Goal: Task Accomplishment & Management: Manage account settings

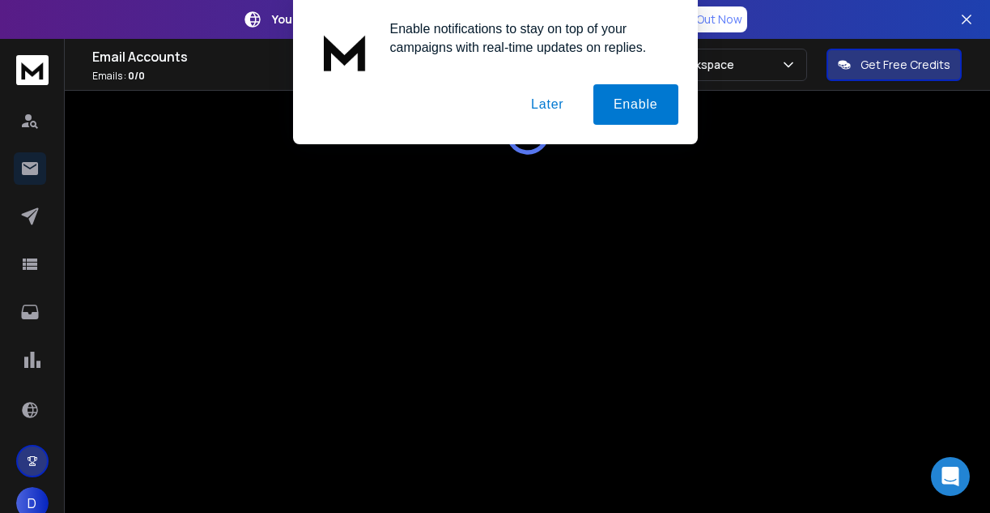
click at [534, 107] on button "Later" at bounding box center [547, 104] width 73 height 40
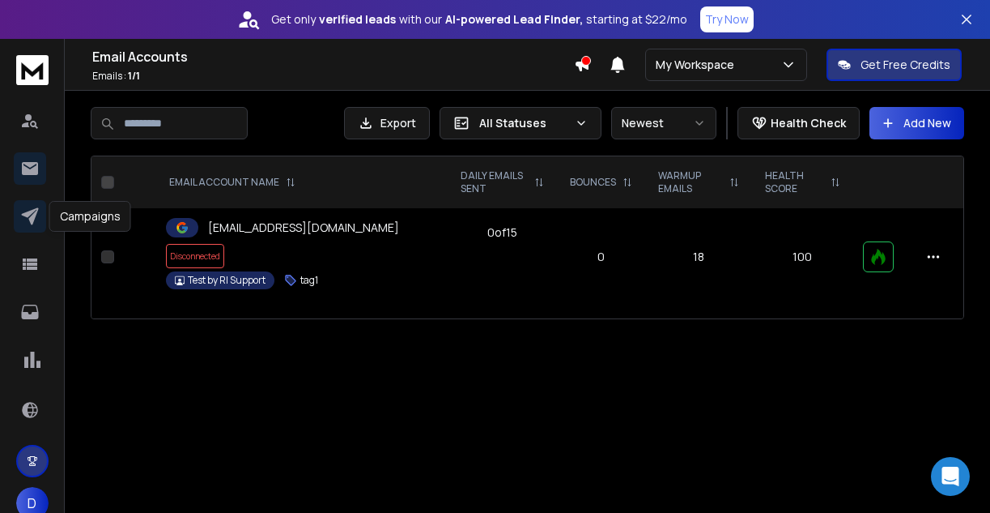
click at [36, 214] on icon at bounding box center [29, 215] width 19 height 19
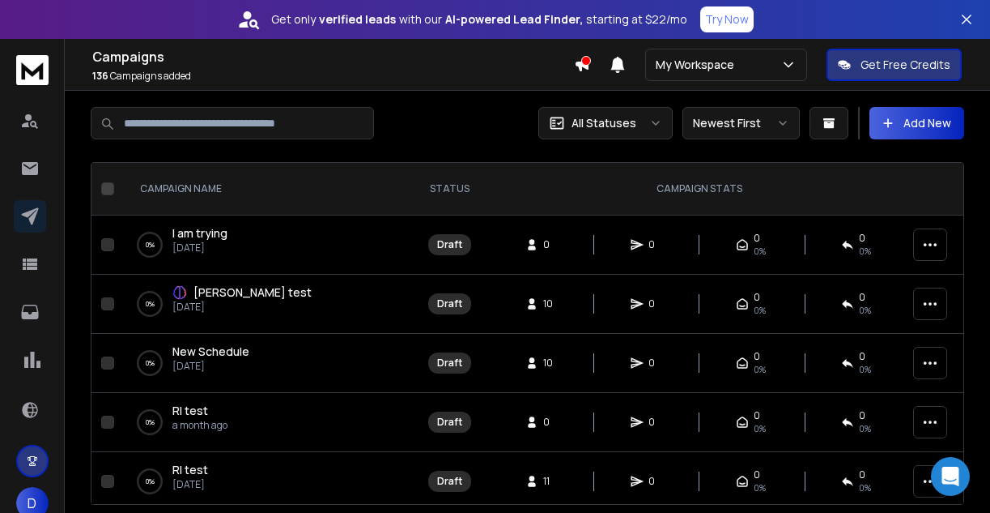
click at [219, 255] on div "I am trying 3 days ago" at bounding box center [199, 244] width 55 height 39
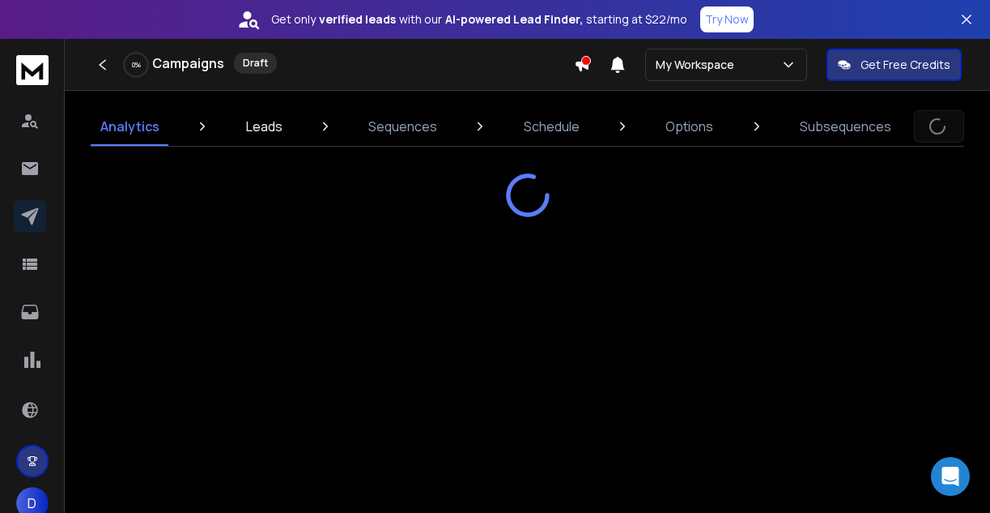
click at [272, 130] on p "Leads" at bounding box center [264, 126] width 36 height 19
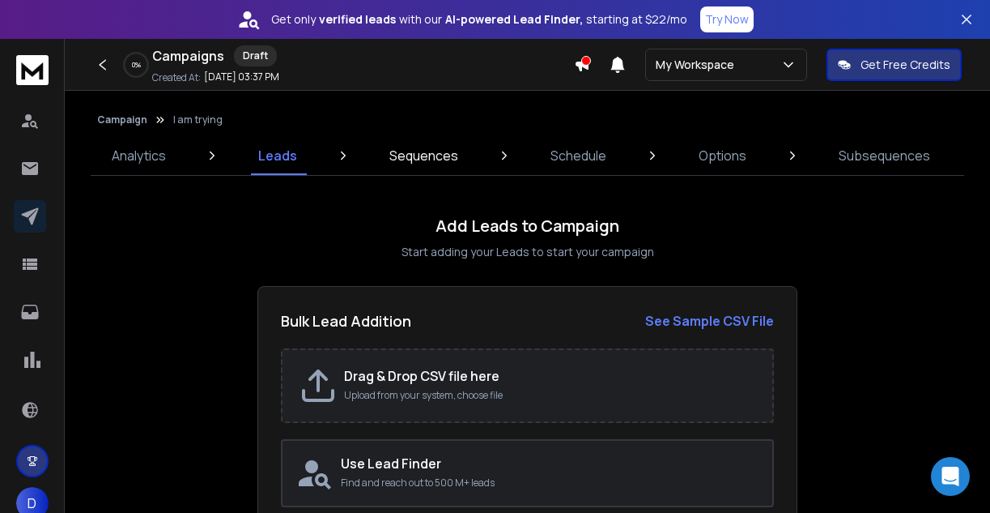
click at [398, 150] on p "Sequences" at bounding box center [423, 155] width 69 height 19
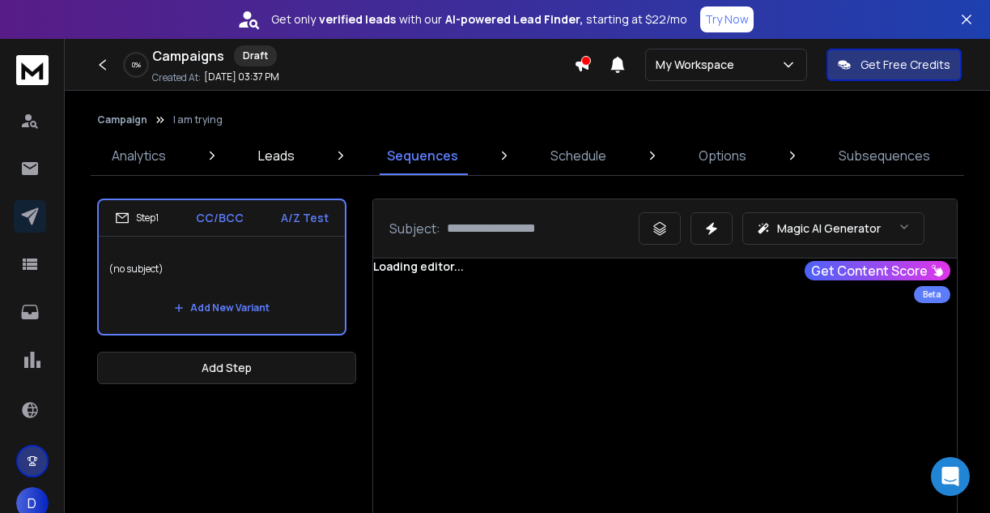
click at [270, 164] on p "Leads" at bounding box center [276, 155] width 36 height 19
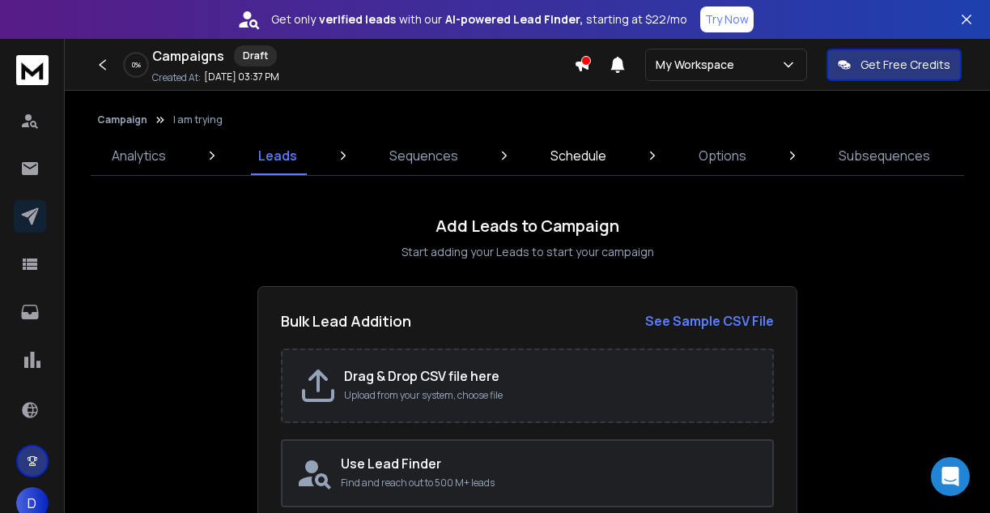
click at [553, 156] on p "Schedule" at bounding box center [579, 155] width 56 height 19
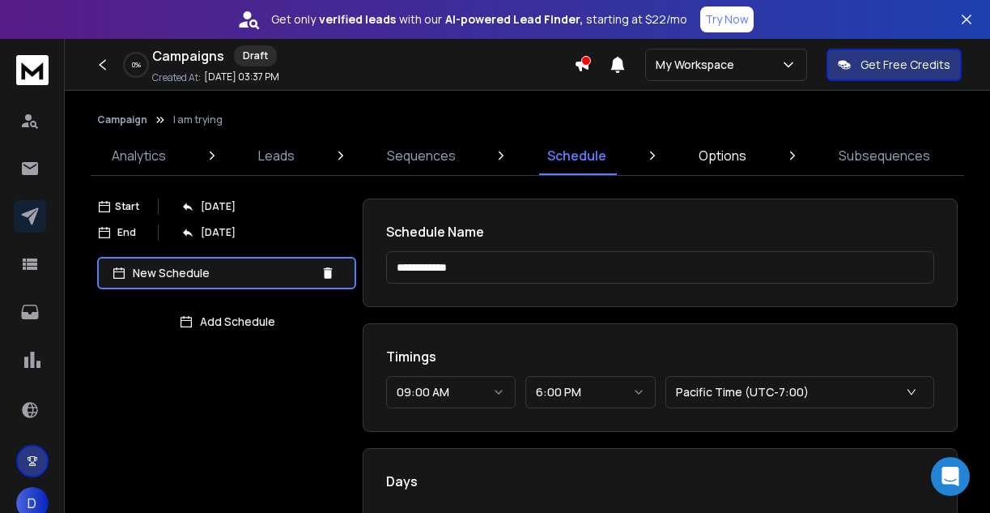
click at [732, 155] on p "Options" at bounding box center [723, 155] width 48 height 19
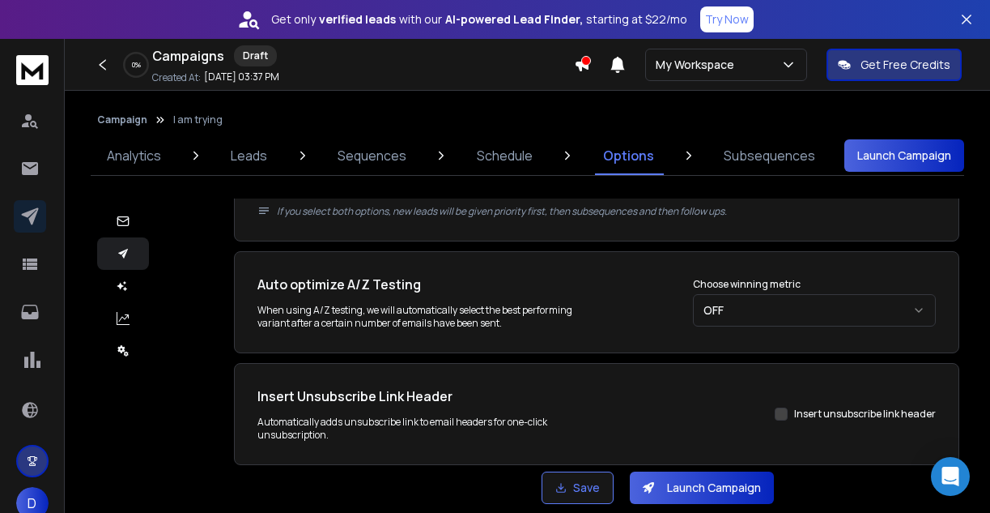
scroll to position [837, 0]
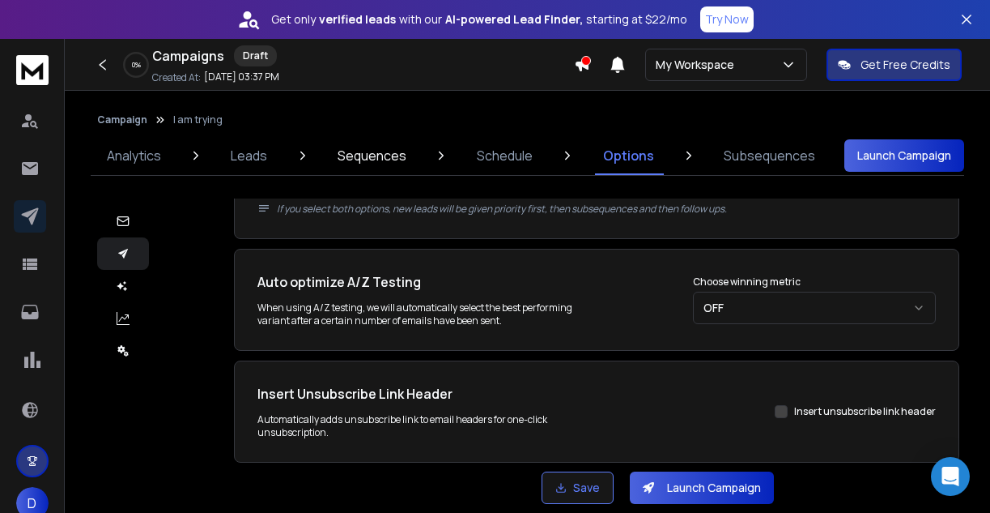
click at [396, 165] on link "Sequences" at bounding box center [372, 155] width 88 height 39
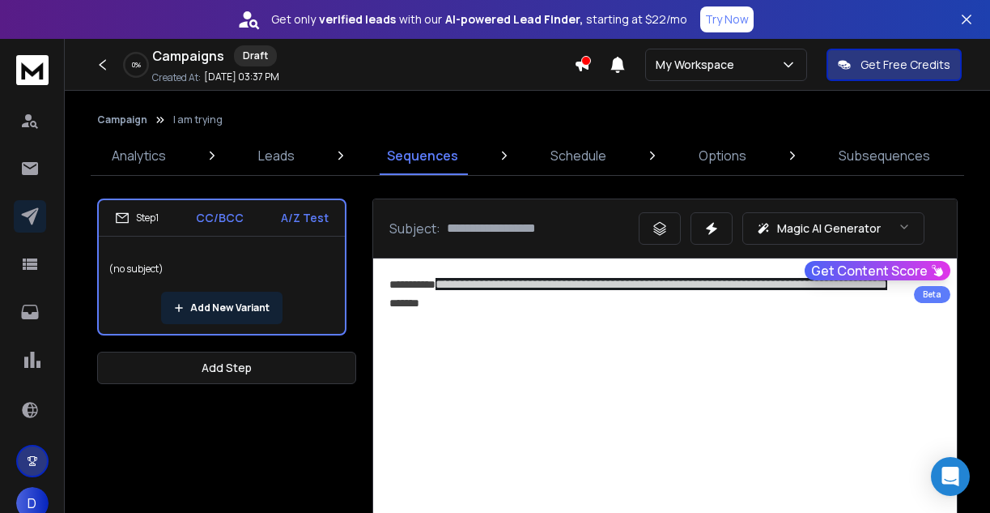
click at [247, 317] on button "Add New Variant" at bounding box center [221, 307] width 121 height 32
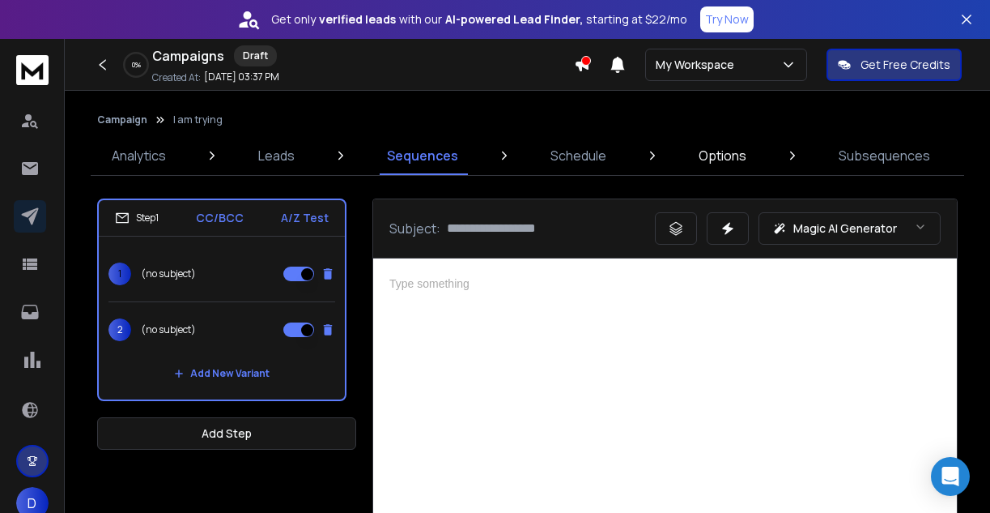
click at [726, 163] on p "Options" at bounding box center [723, 155] width 48 height 19
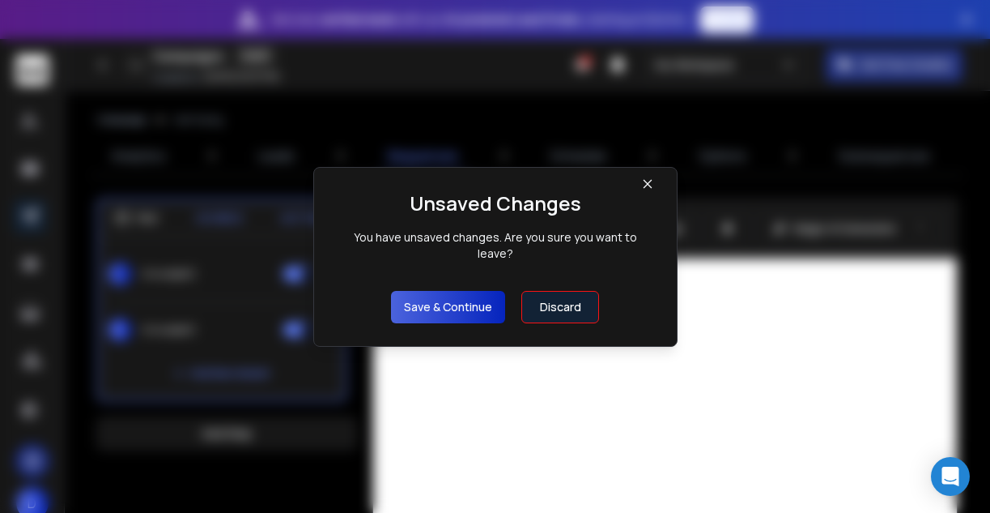
click at [571, 294] on button "Discard" at bounding box center [560, 307] width 78 height 32
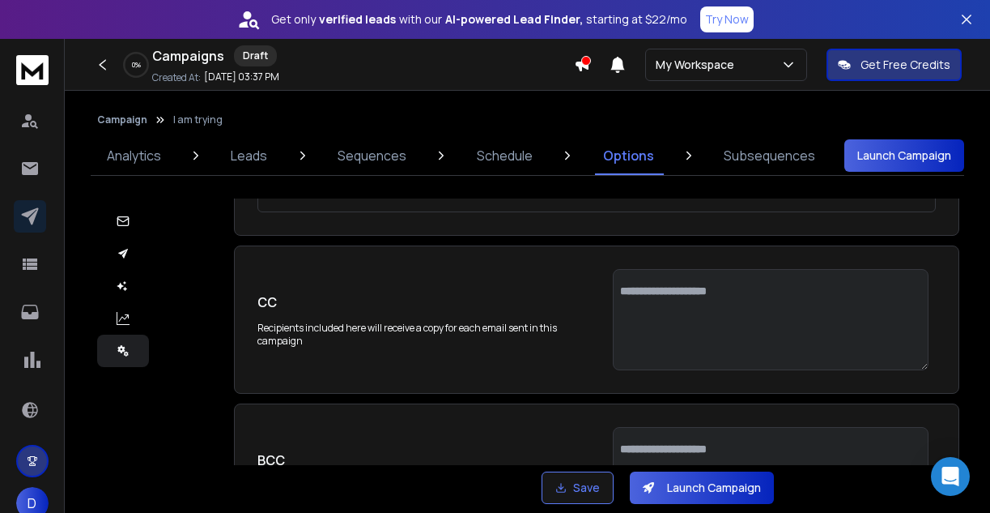
scroll to position [2963, 0]
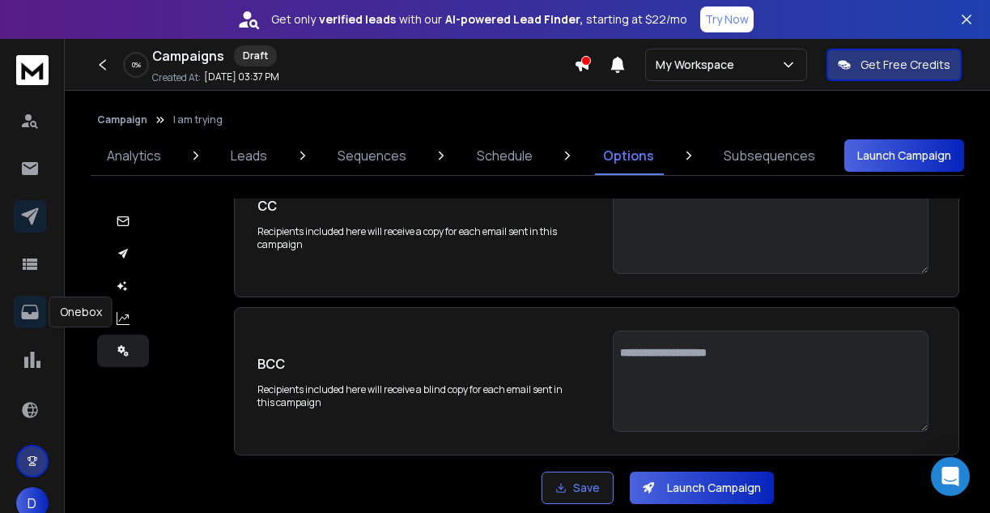
click at [33, 304] on icon at bounding box center [29, 311] width 19 height 19
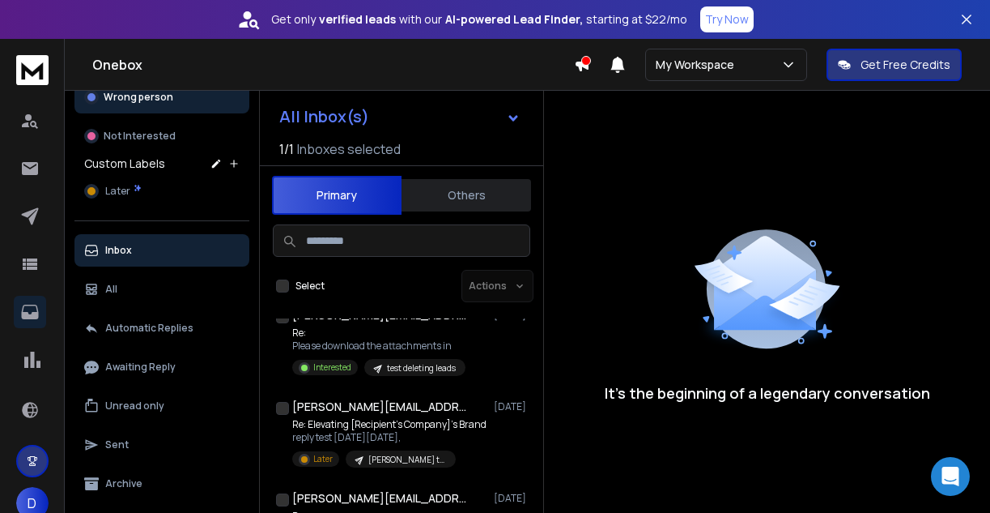
scroll to position [451, 0]
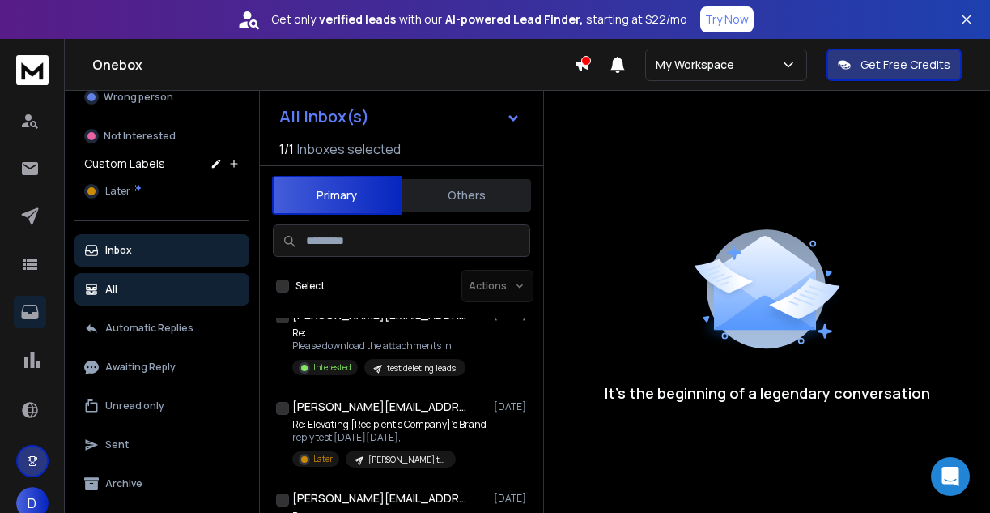
click at [160, 284] on button "All" at bounding box center [161, 289] width 175 height 32
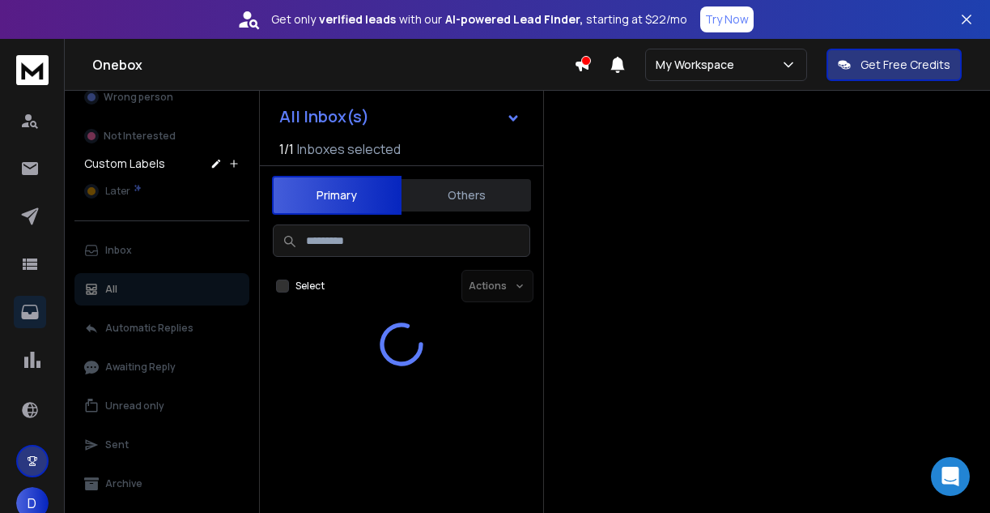
scroll to position [0, 0]
click at [150, 324] on div "Inbox All Automatic Replies Awaiting Reply Unread only Sent Archive" at bounding box center [161, 386] width 175 height 304
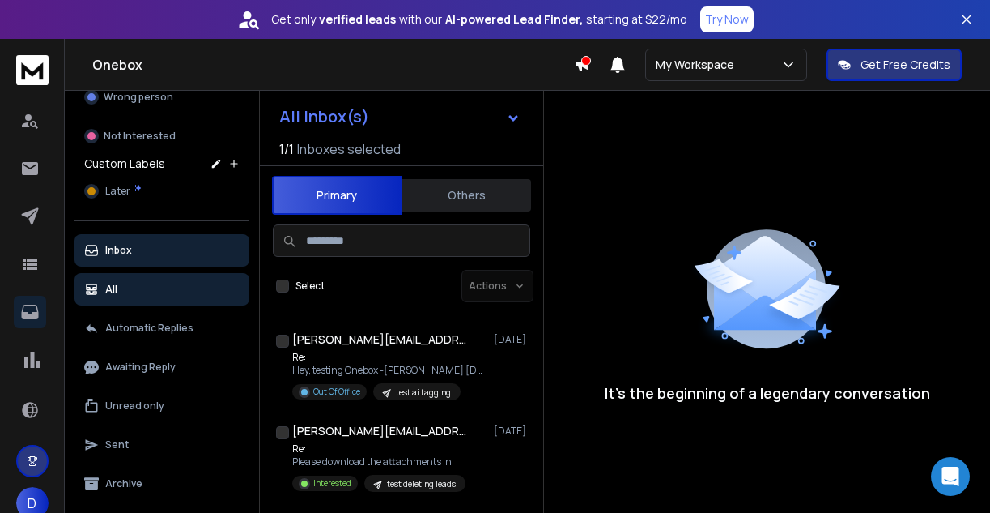
click at [154, 234] on button "Inbox" at bounding box center [161, 250] width 175 height 32
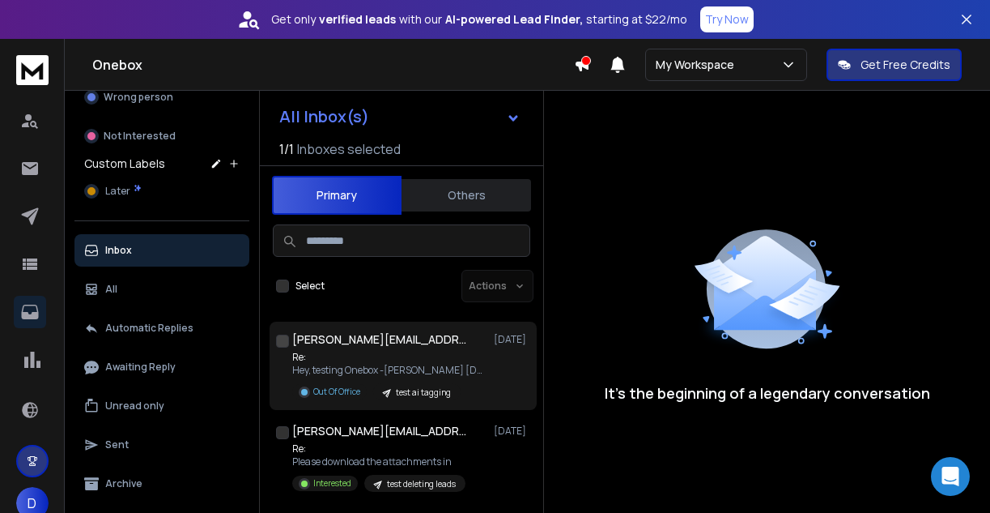
click at [402, 365] on p "Hey, testing Onebox -Lakshita On Tuesday, Apr" at bounding box center [389, 370] width 194 height 13
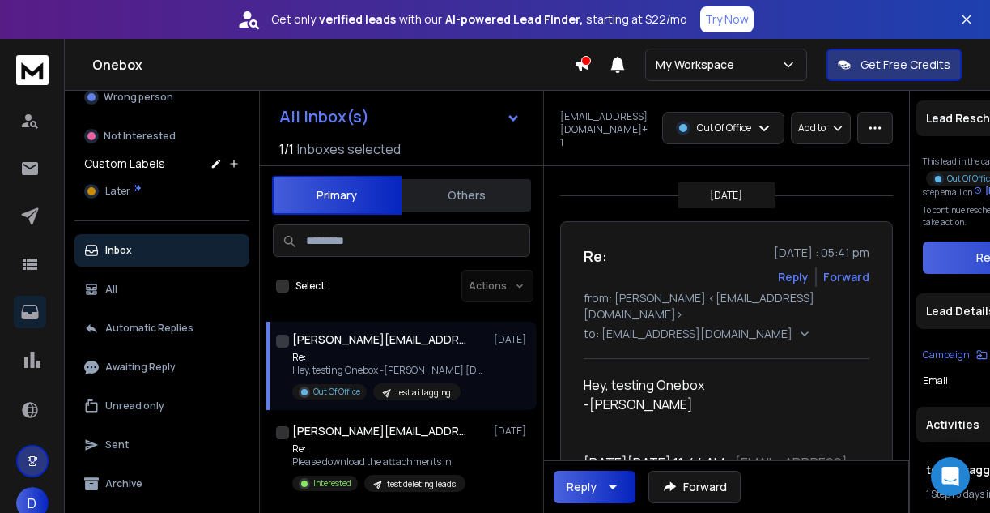
scroll to position [0, 149]
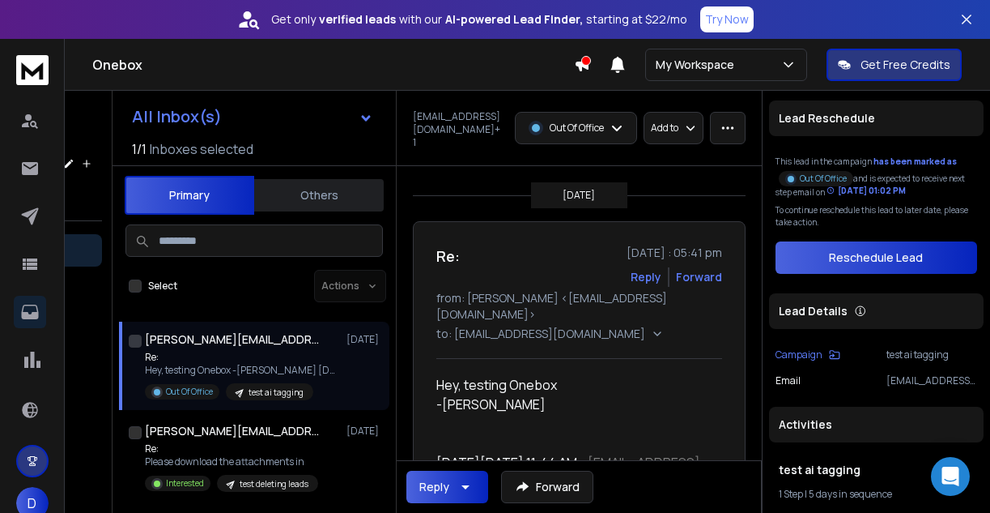
click at [850, 260] on button "Reschedule Lead" at bounding box center [877, 257] width 202 height 32
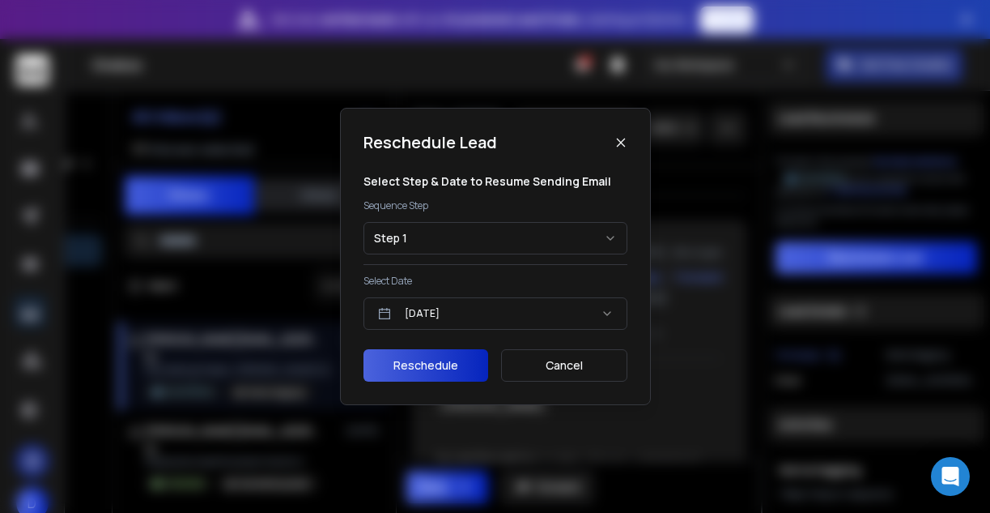
click at [476, 247] on button "Step 1" at bounding box center [496, 238] width 264 height 32
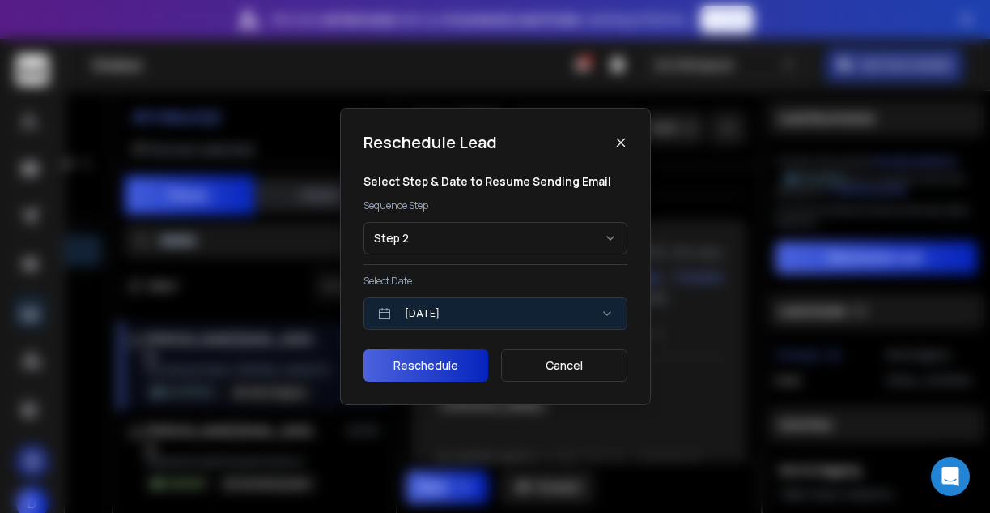
click at [440, 309] on p "Thu Sep 11 2025" at bounding box center [422, 313] width 35 height 13
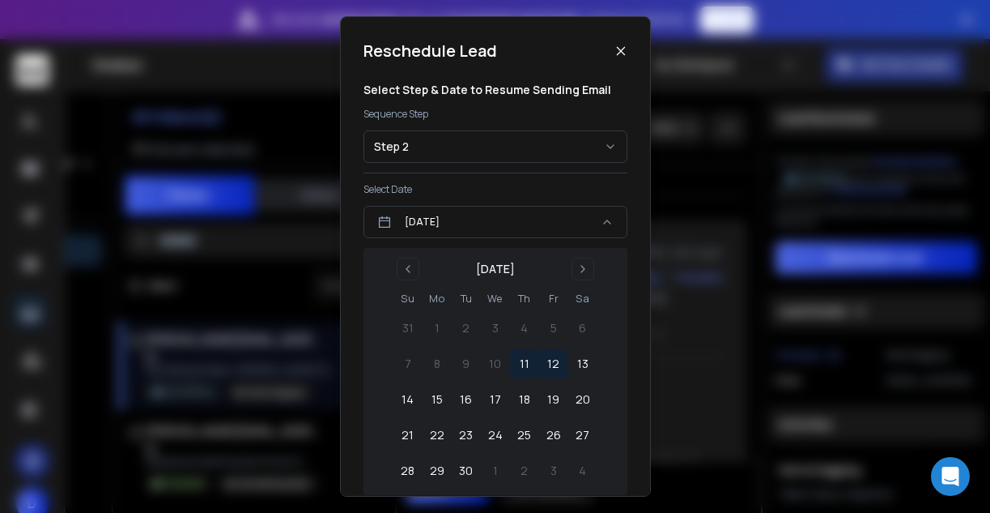
scroll to position [40, 0]
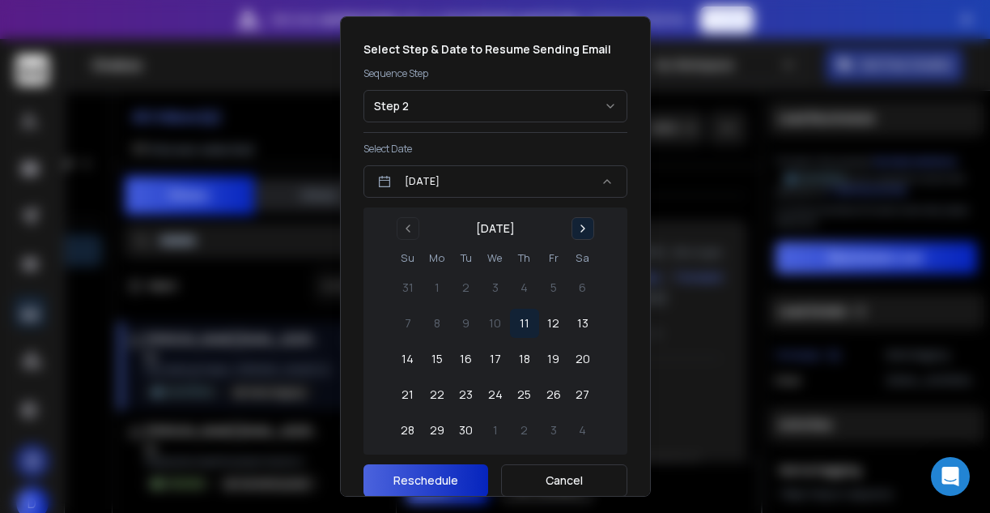
click at [581, 231] on icon "Go to next month" at bounding box center [582, 228] width 13 height 13
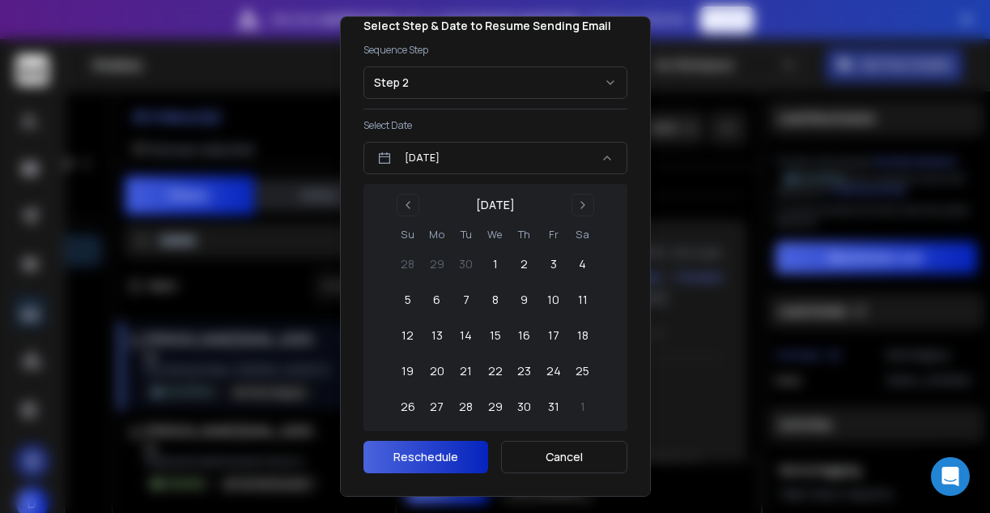
scroll to position [0, 0]
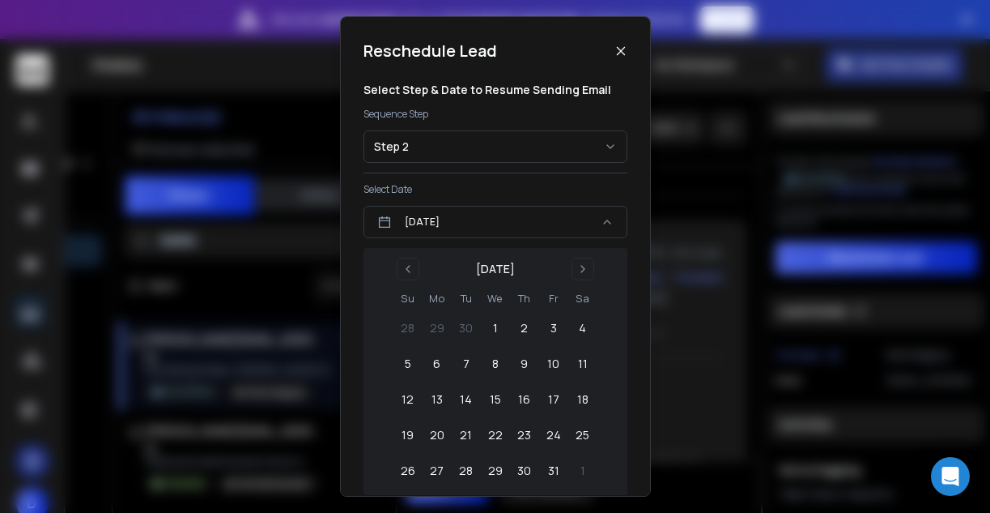
click at [617, 52] on icon at bounding box center [621, 51] width 13 height 13
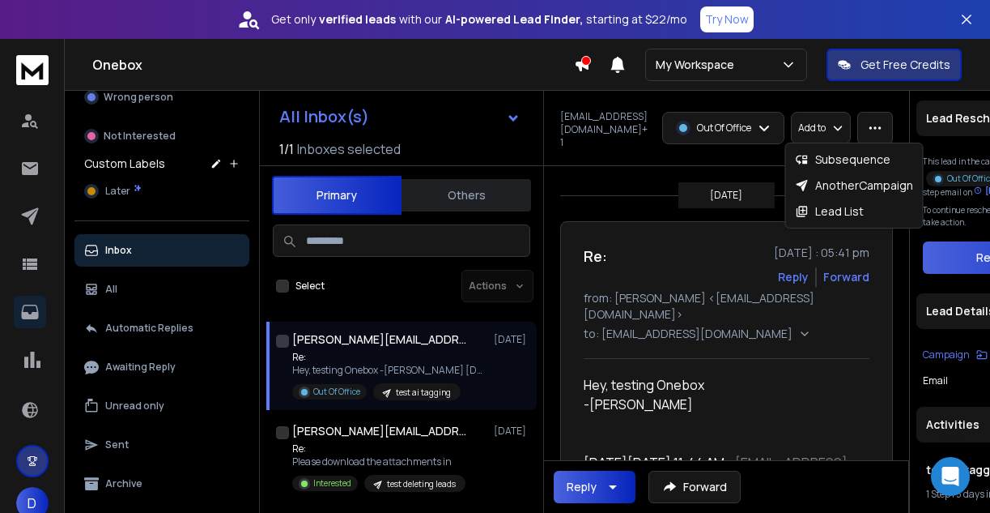
click at [840, 114] on div "Add to" at bounding box center [821, 128] width 58 height 31
click at [873, 121] on icon "button" at bounding box center [875, 128] width 15 height 15
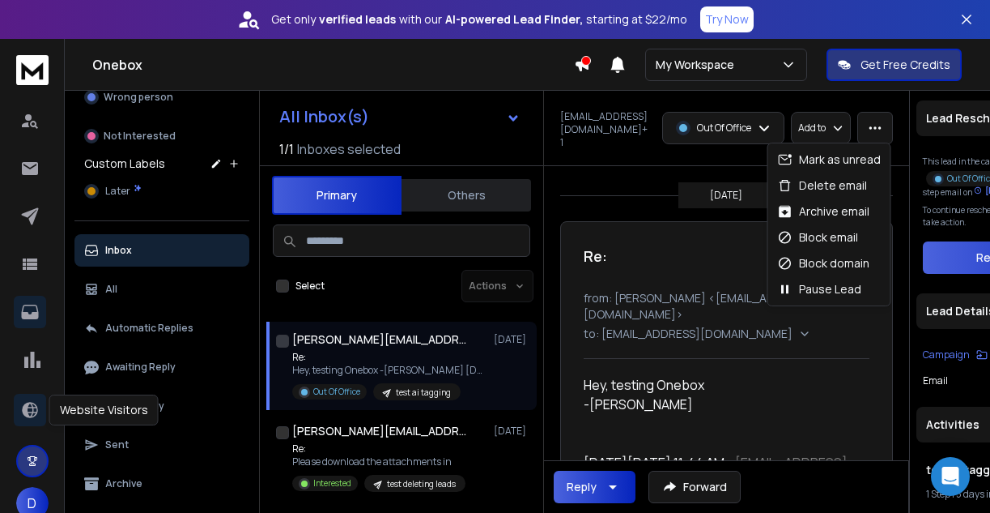
click at [38, 407] on icon at bounding box center [29, 409] width 19 height 19
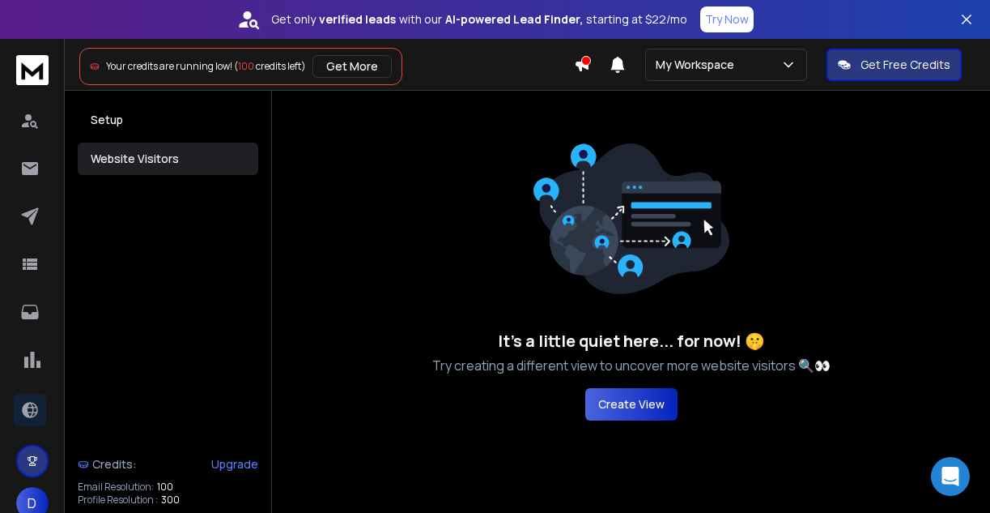
click at [634, 402] on button "Create View" at bounding box center [631, 404] width 92 height 32
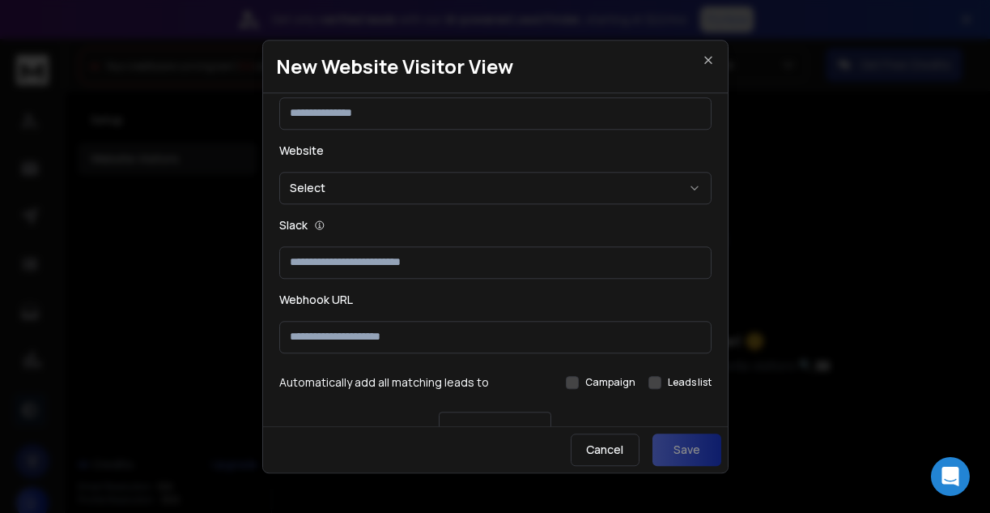
scroll to position [28, 0]
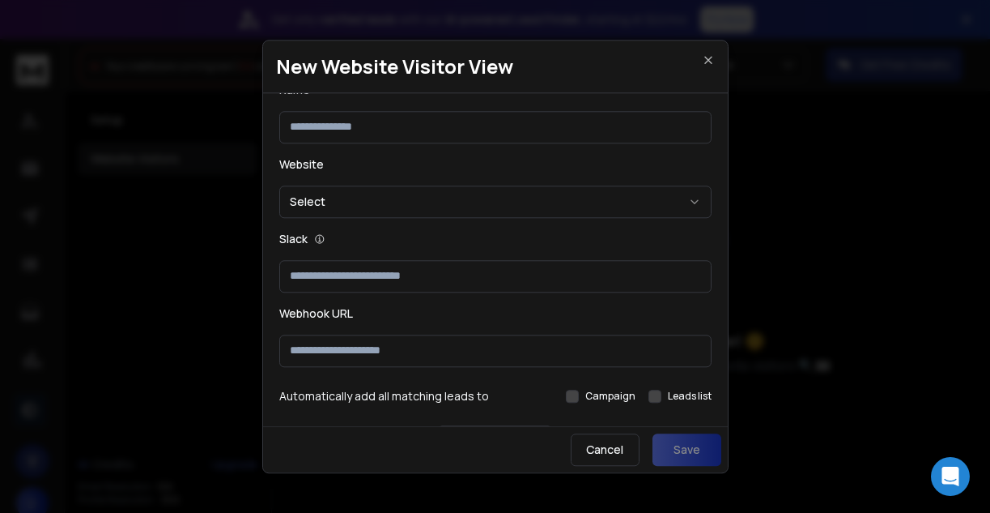
click at [526, 231] on div "Slack" at bounding box center [495, 239] width 432 height 16
click at [529, 223] on div "**********" at bounding box center [495, 259] width 465 height 333
click at [534, 216] on body "**********" at bounding box center [495, 256] width 990 height 513
click at [712, 57] on body "**********" at bounding box center [495, 256] width 990 height 513
click at [710, 58] on icon "button" at bounding box center [708, 59] width 13 height 13
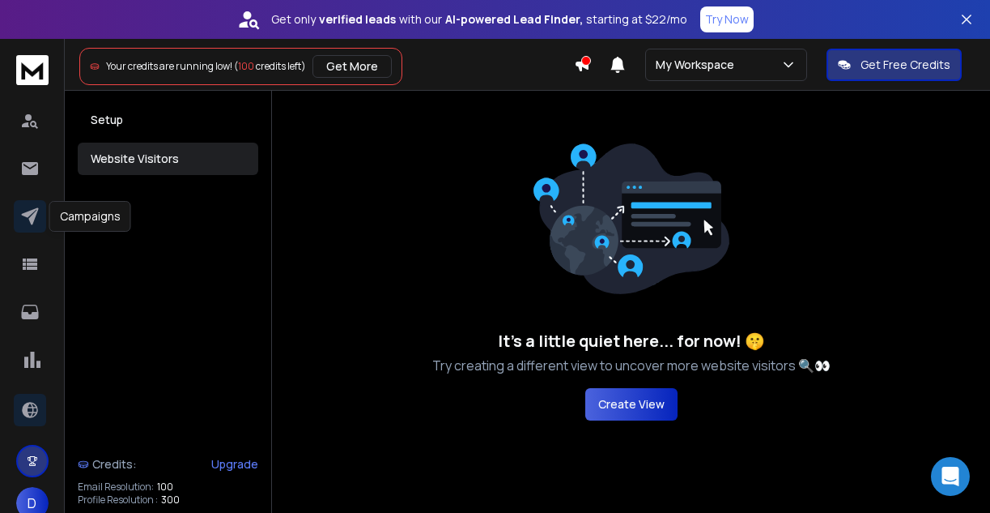
click at [36, 228] on link at bounding box center [30, 216] width 32 height 32
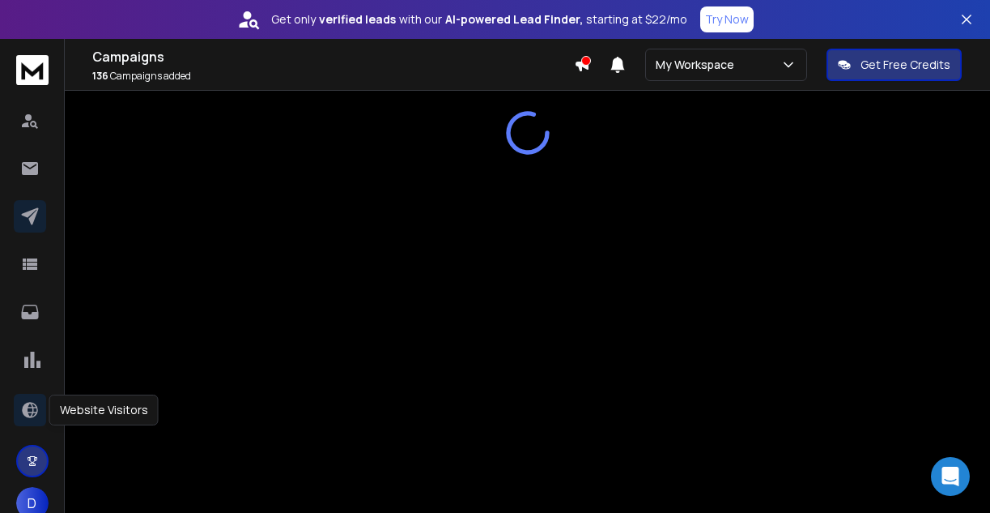
click at [27, 396] on link at bounding box center [30, 410] width 32 height 32
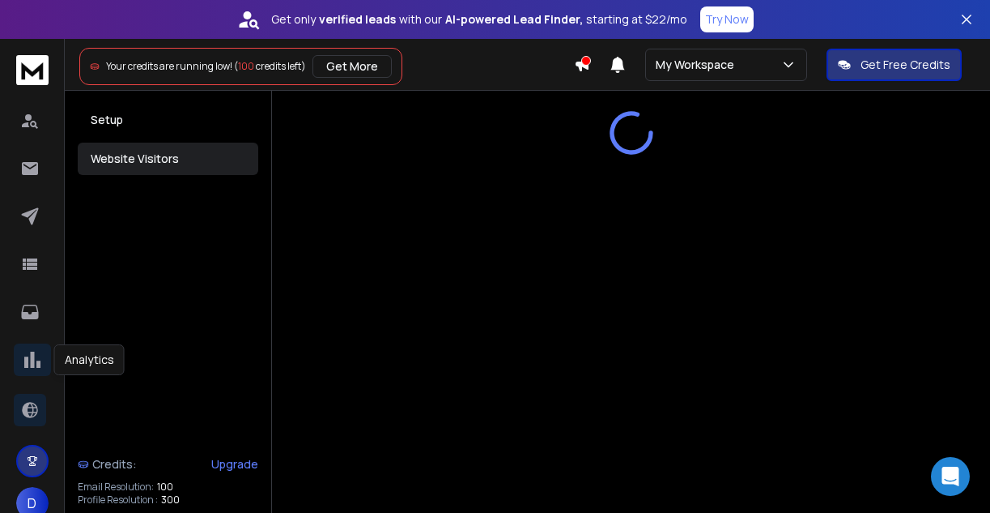
click at [35, 365] on icon at bounding box center [32, 359] width 24 height 24
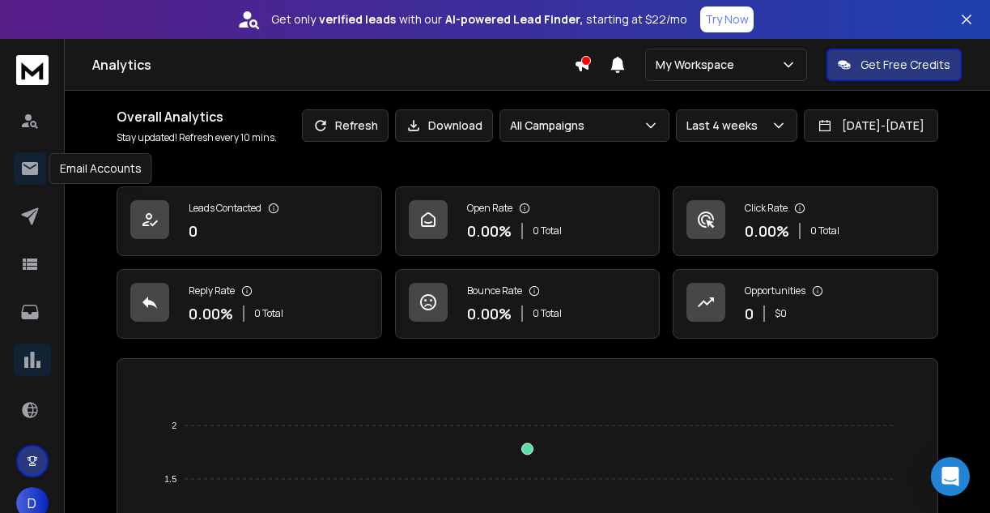
click at [25, 181] on link at bounding box center [30, 168] width 32 height 32
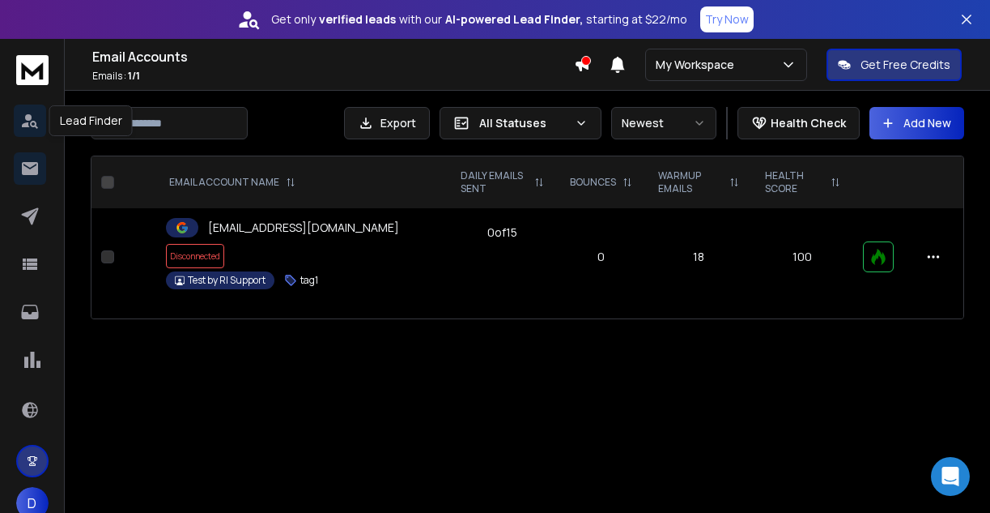
click at [37, 121] on icon at bounding box center [29, 120] width 19 height 19
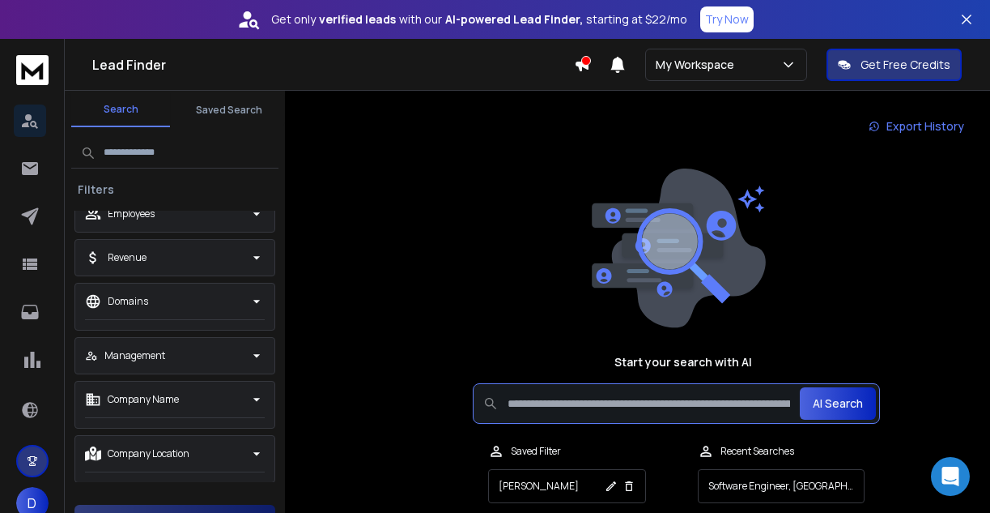
scroll to position [86, 0]
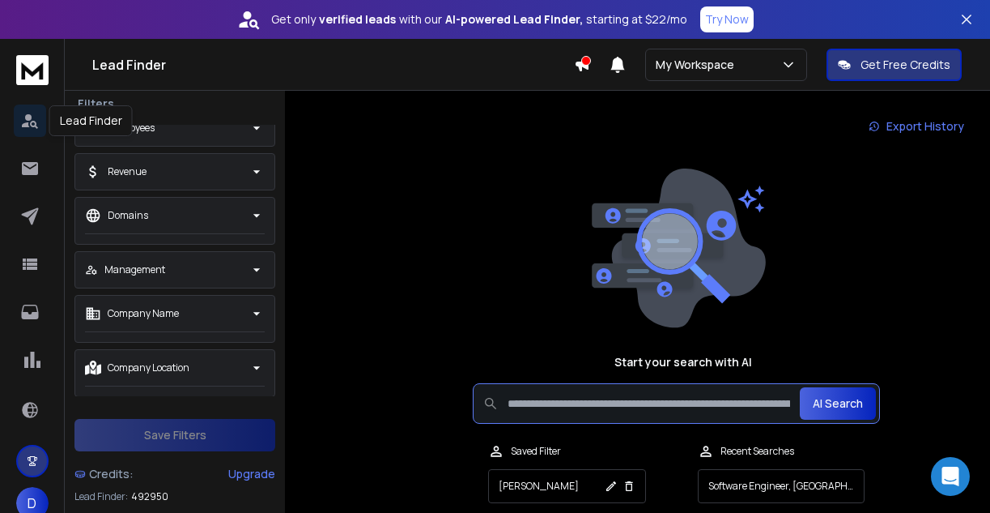
click at [25, 117] on circle at bounding box center [28, 117] width 6 height 6
click at [28, 504] on span "D" at bounding box center [32, 503] width 32 height 32
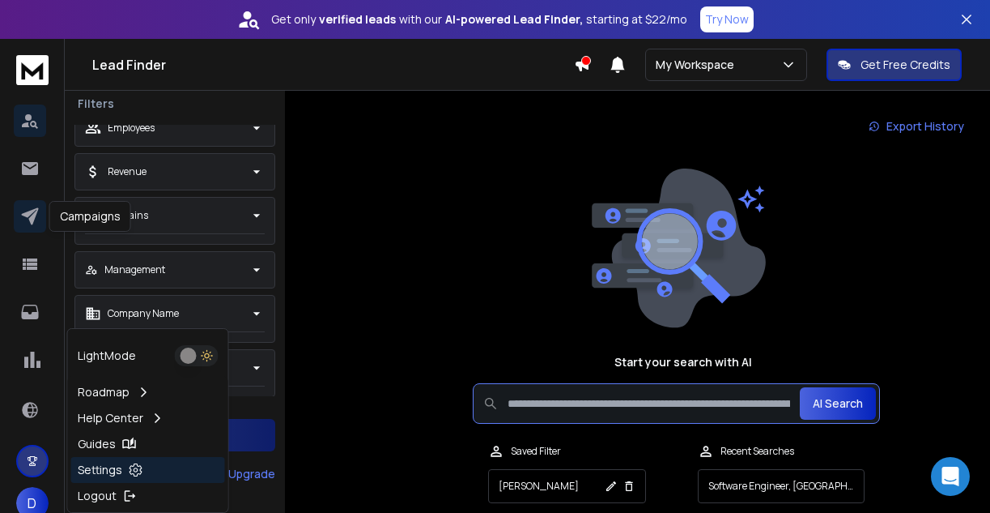
click at [26, 215] on icon at bounding box center [29, 215] width 17 height 17
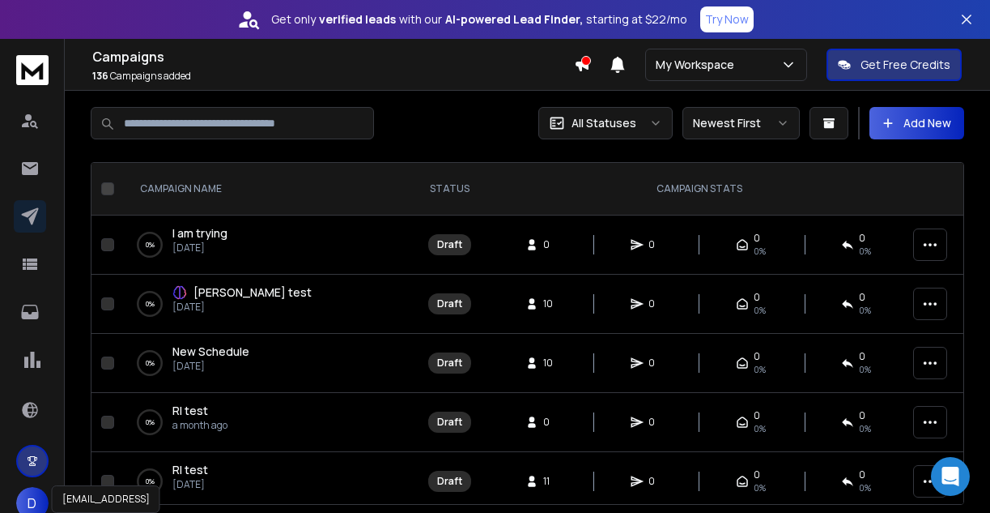
click at [33, 501] on span "D" at bounding box center [32, 503] width 32 height 32
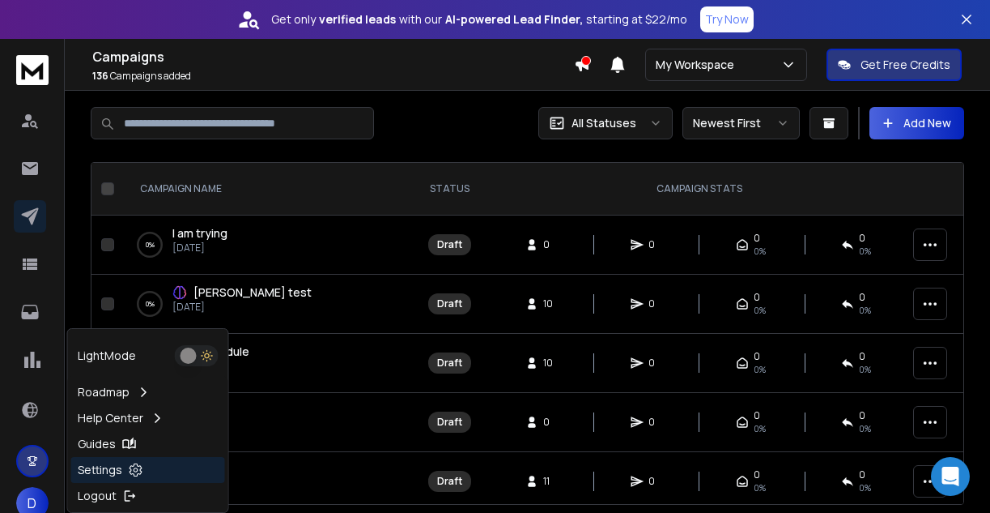
click at [89, 465] on p "Settings" at bounding box center [100, 470] width 45 height 16
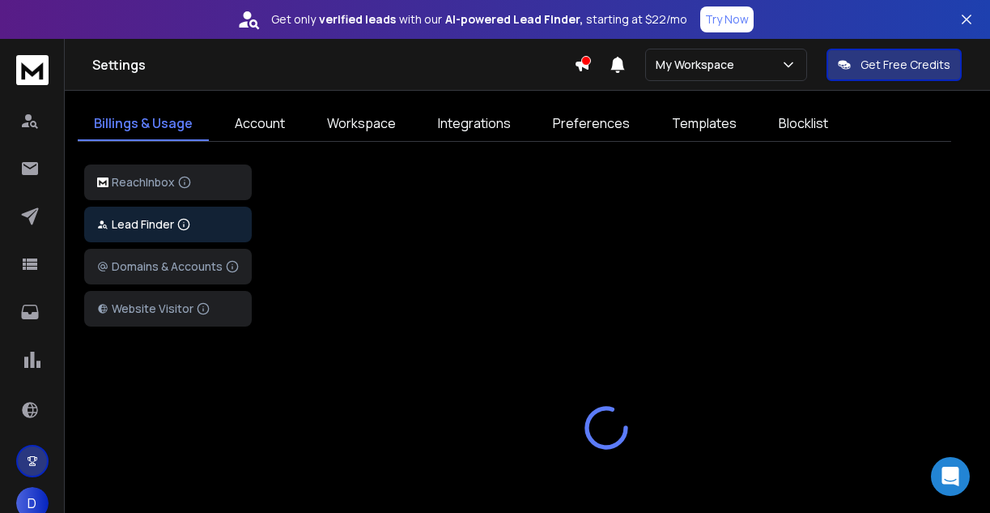
click at [149, 235] on button "Lead Finder" at bounding box center [168, 224] width 168 height 36
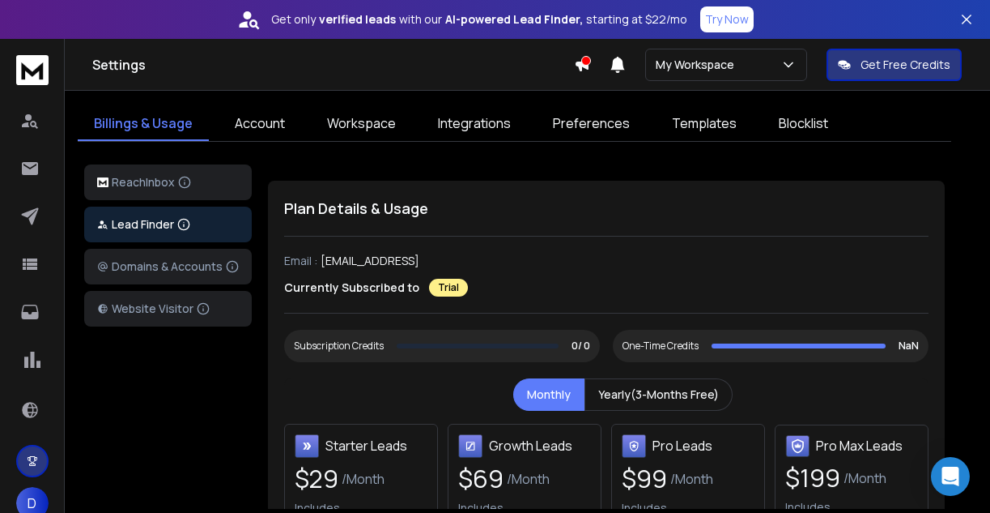
click at [159, 256] on button "Domains & Accounts" at bounding box center [168, 267] width 168 height 36
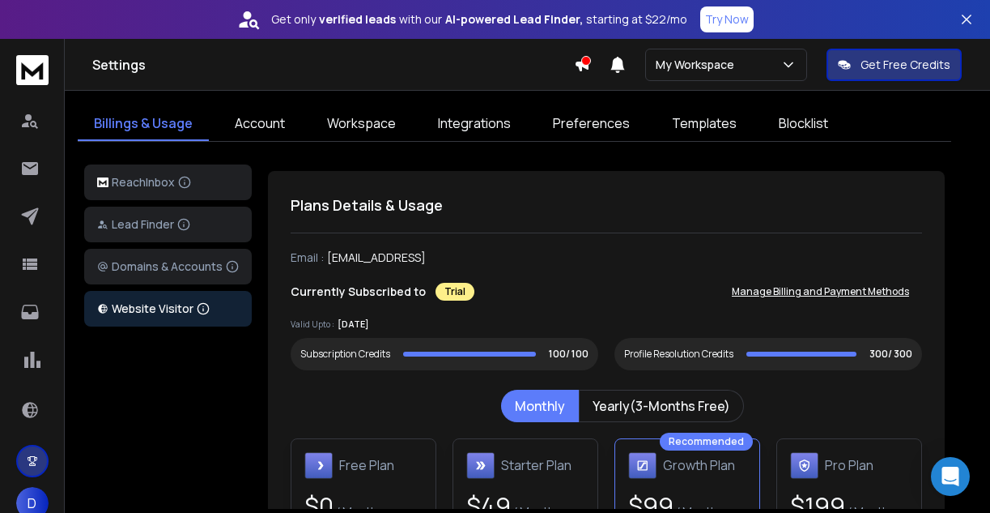
click at [155, 300] on button "Website Visitor" at bounding box center [168, 309] width 168 height 36
click at [176, 186] on button "ReachInbox" at bounding box center [168, 182] width 168 height 36
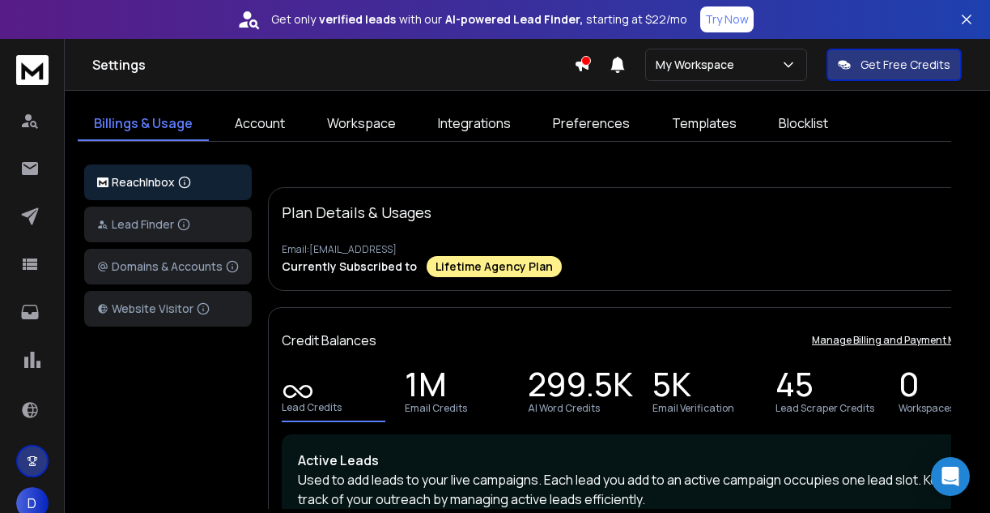
click at [283, 133] on link "Account" at bounding box center [260, 124] width 83 height 34
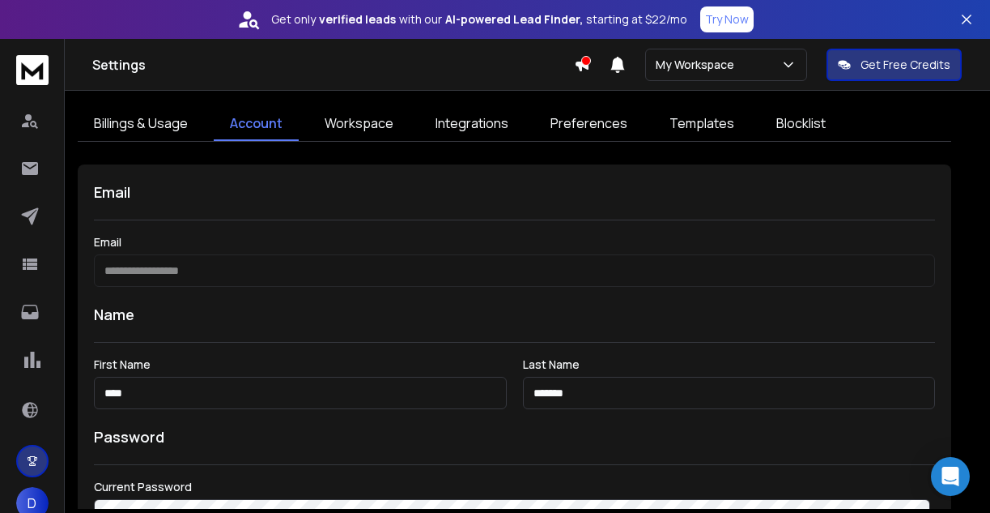
click at [283, 133] on link "Account" at bounding box center [256, 124] width 85 height 34
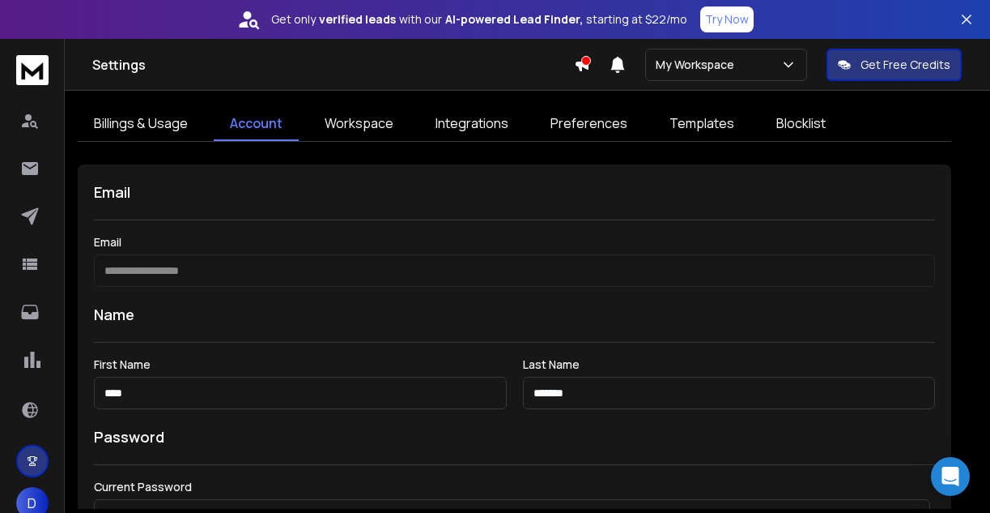
click at [108, 117] on link "Billings & Usage" at bounding box center [141, 124] width 126 height 34
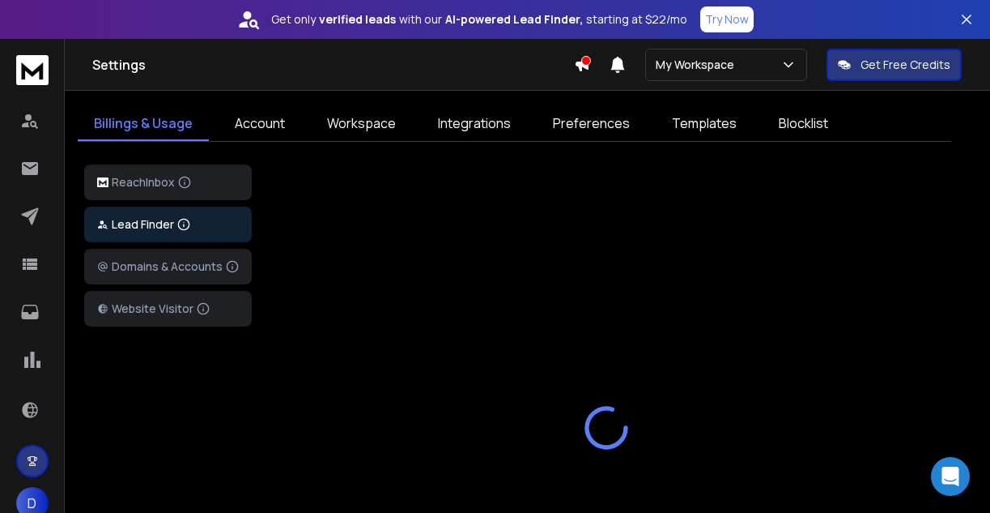
click at [215, 232] on button "Lead Finder" at bounding box center [168, 224] width 168 height 36
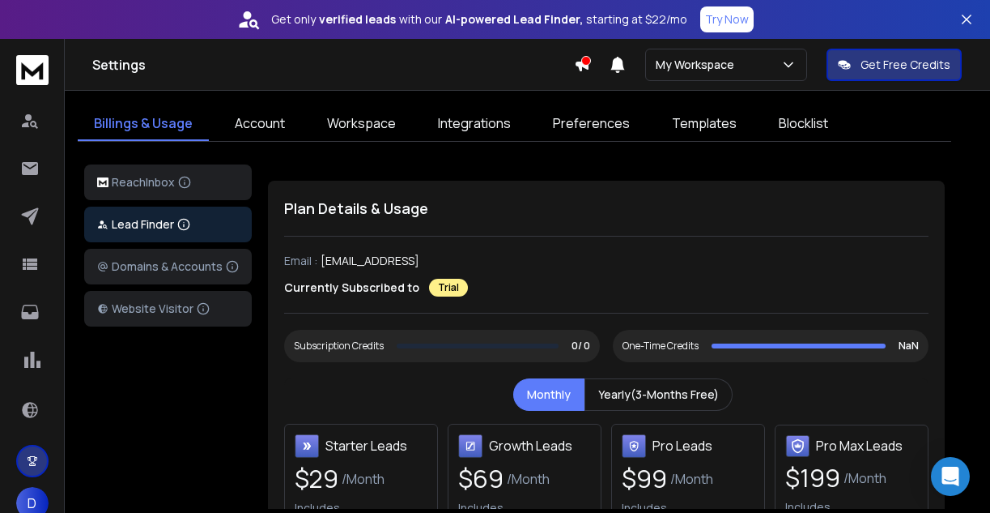
click at [192, 277] on button "Domains & Accounts" at bounding box center [168, 267] width 168 height 36
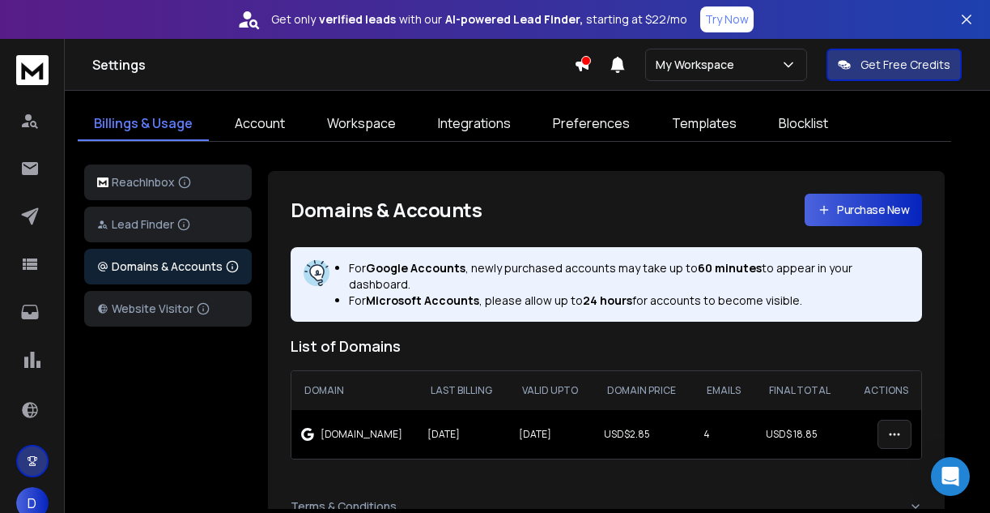
click at [187, 302] on button "Website Visitor" at bounding box center [168, 309] width 168 height 36
